Goal: Task Accomplishment & Management: Use online tool/utility

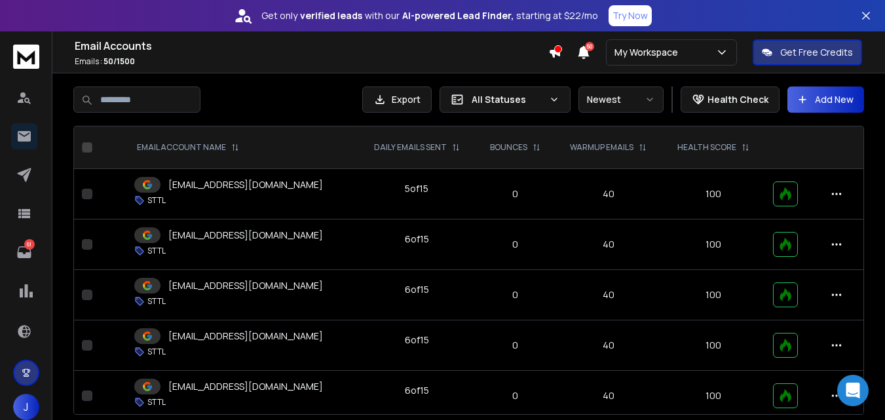
click at [840, 102] on button "Add New" at bounding box center [826, 99] width 77 height 26
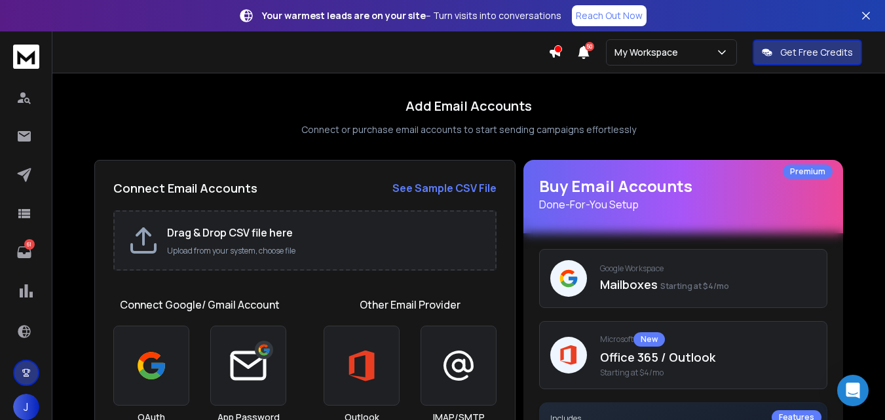
click at [149, 354] on icon at bounding box center [151, 357] width 22 height 10
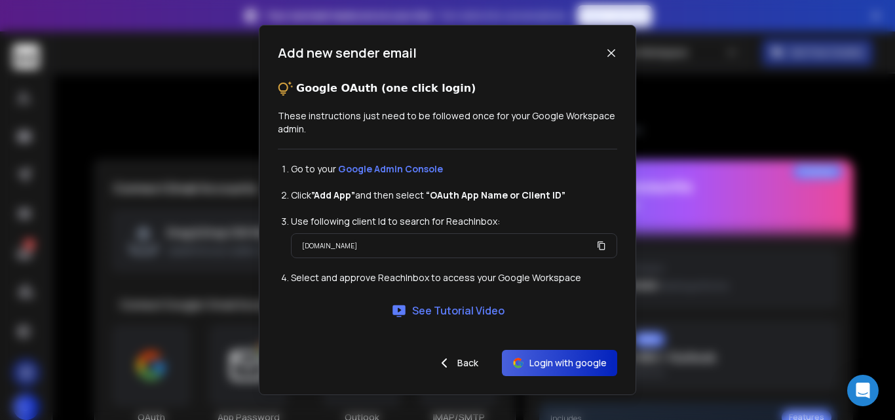
click at [571, 357] on button "Login with google" at bounding box center [559, 363] width 115 height 26
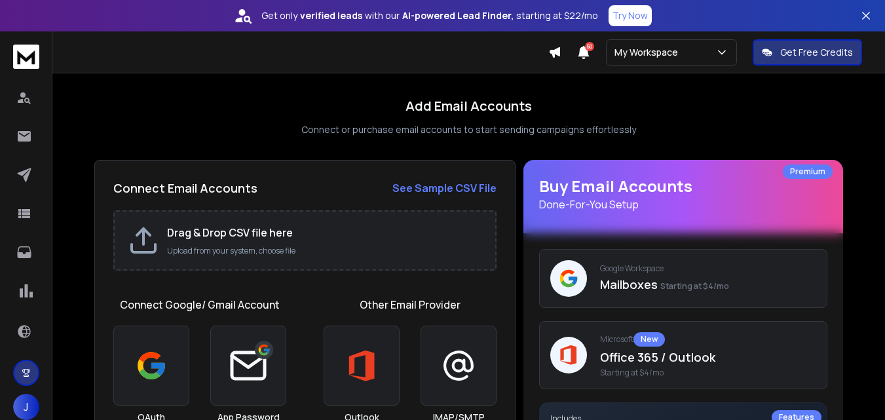
click at [158, 382] on icon at bounding box center [151, 365] width 33 height 39
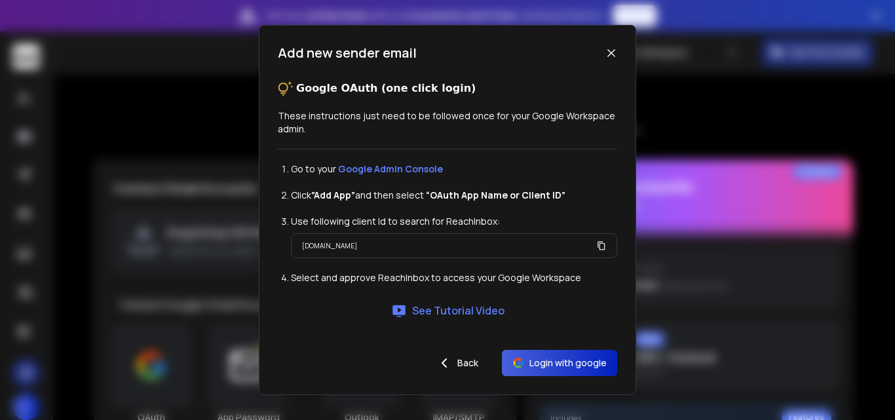
click at [552, 362] on button "Login with google" at bounding box center [559, 363] width 115 height 26
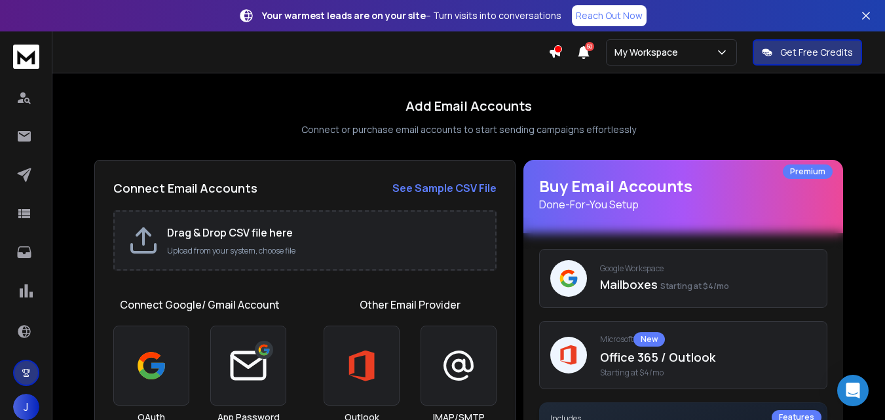
click at [159, 364] on icon at bounding box center [158, 369] width 14 height 13
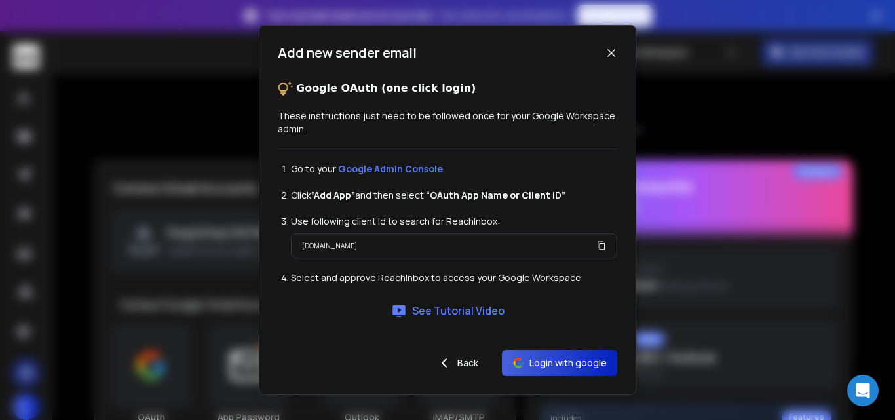
click at [539, 362] on button "Login with google" at bounding box center [559, 363] width 115 height 26
